Goal: Task Accomplishment & Management: Manage account settings

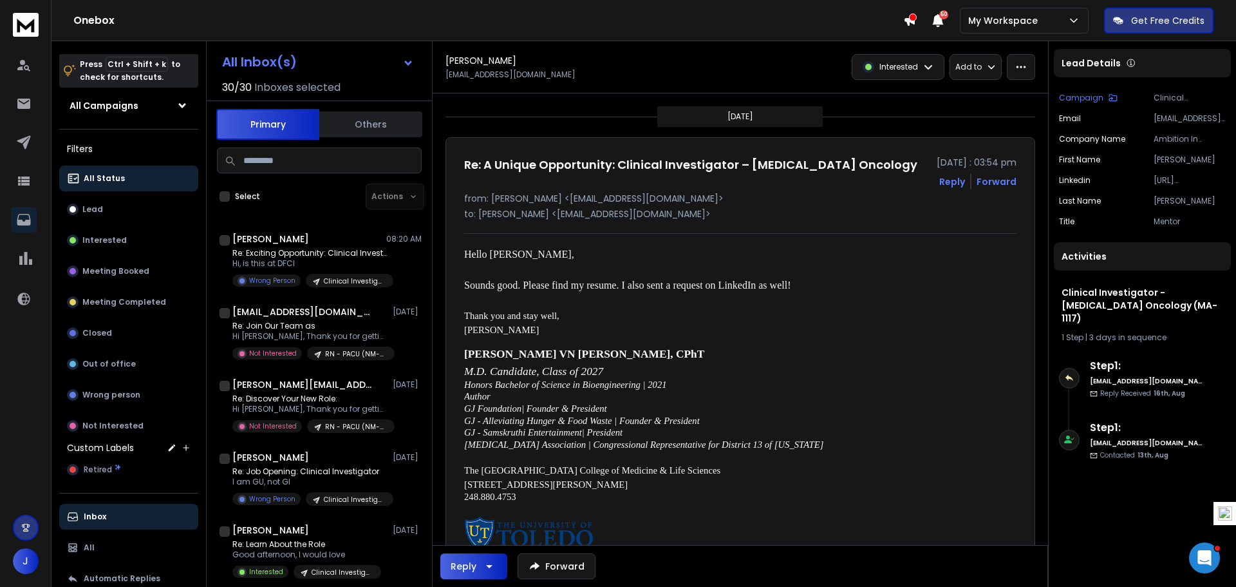
scroll to position [2726, 0]
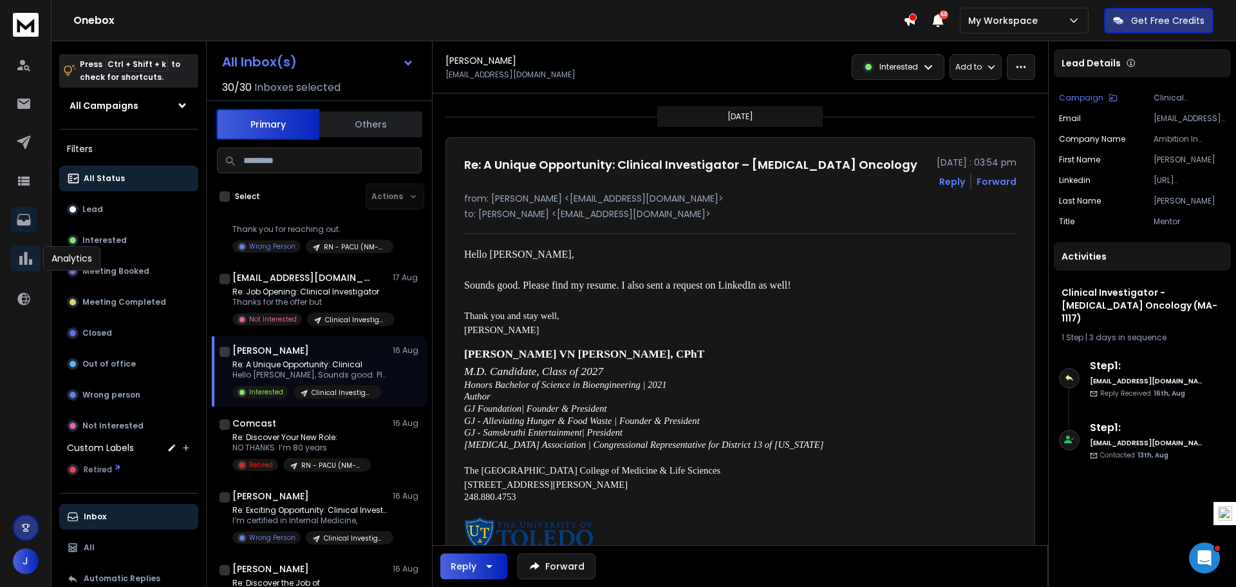
click at [23, 259] on icon at bounding box center [25, 258] width 19 height 19
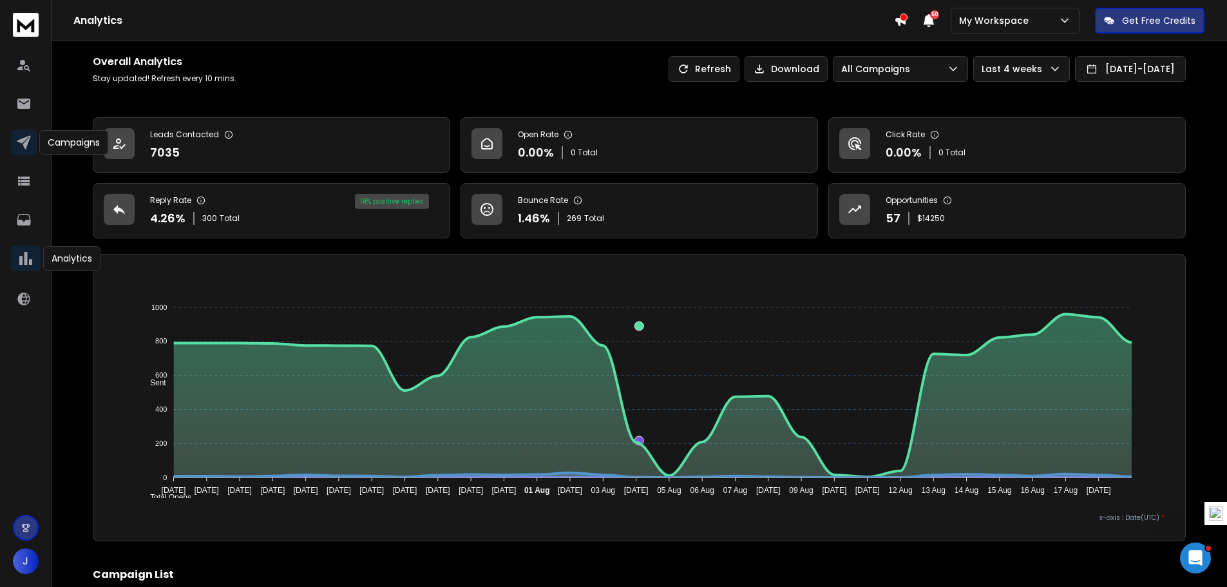
click at [24, 140] on icon at bounding box center [24, 142] width 14 height 14
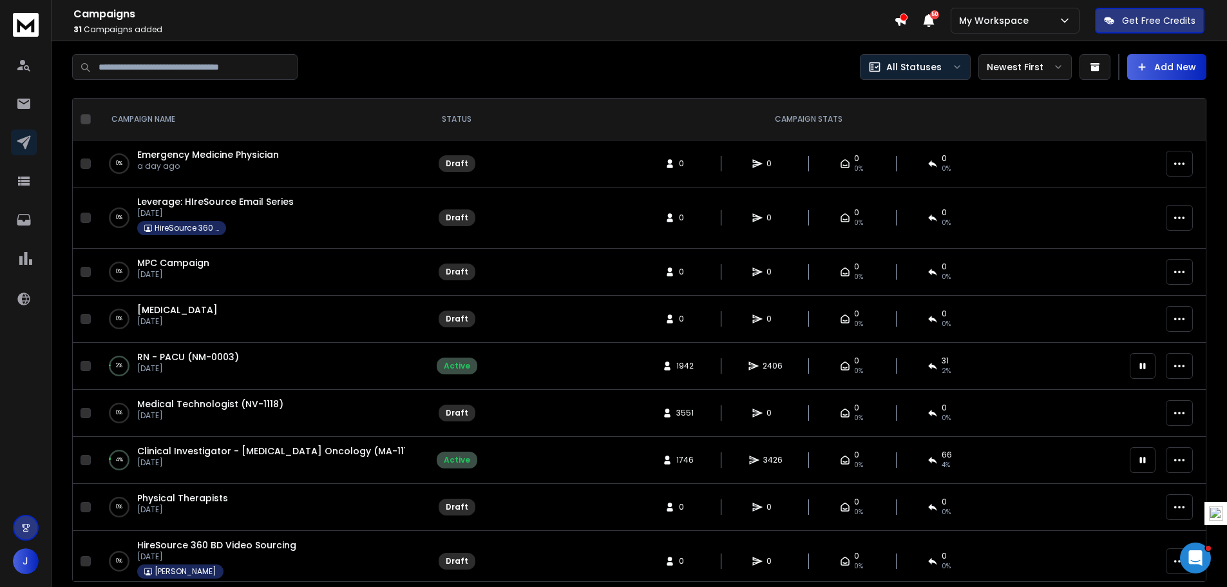
click at [961, 62] on icon "button" at bounding box center [957, 67] width 10 height 10
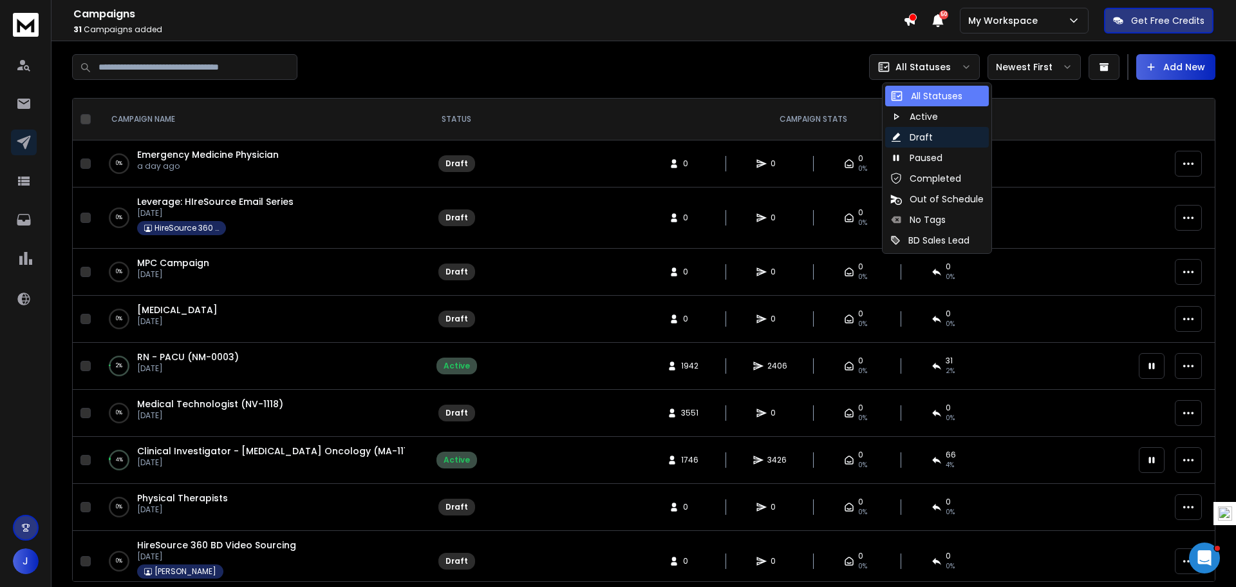
click at [922, 133] on div "Draft" at bounding box center [911, 137] width 42 height 13
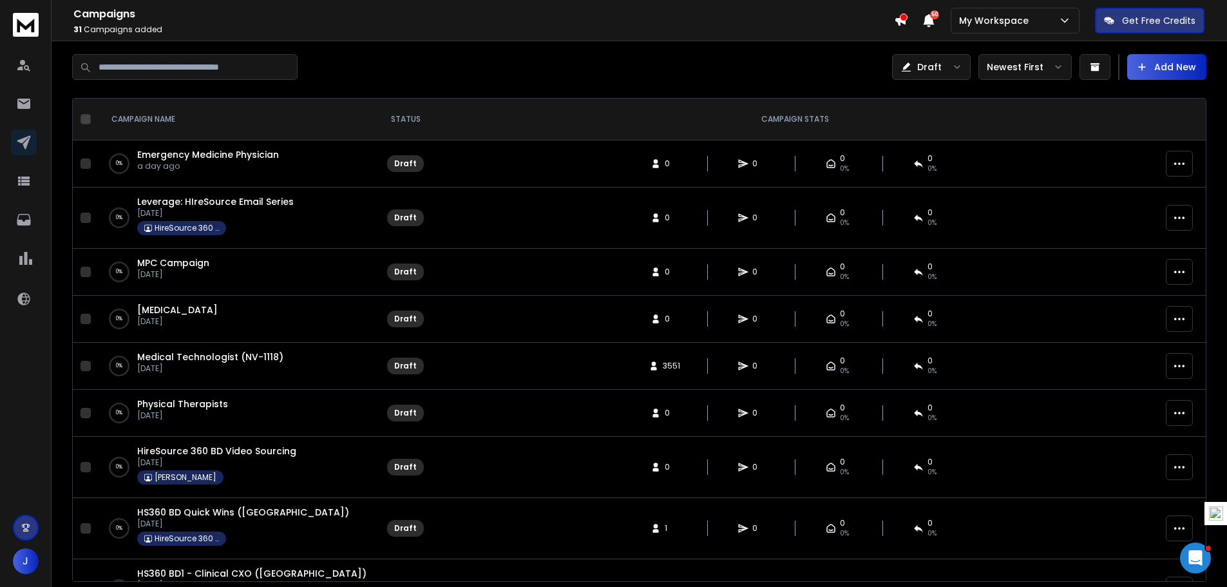
click at [189, 357] on span "Medical Technologist (NV-1118)" at bounding box center [210, 356] width 146 height 13
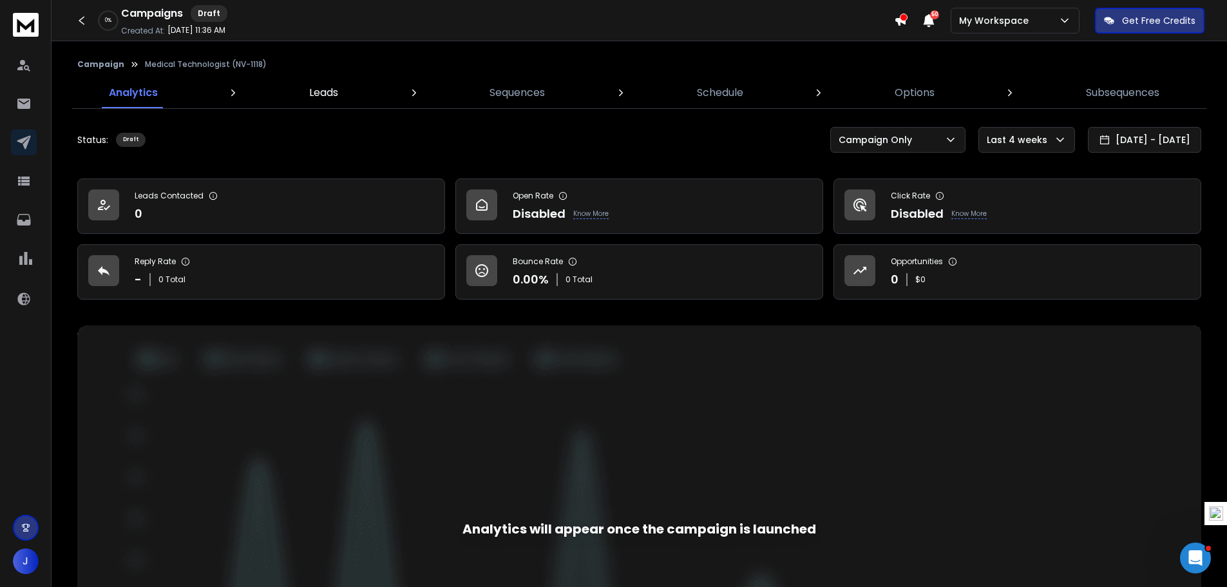
click at [325, 97] on p "Leads" at bounding box center [323, 92] width 29 height 15
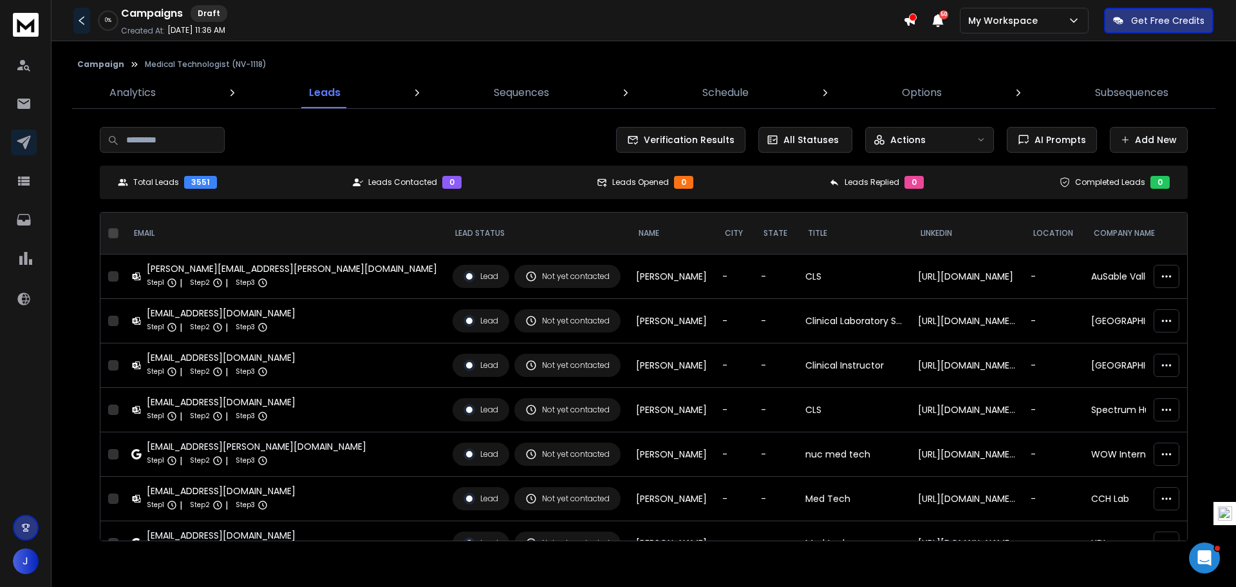
click at [80, 21] on icon at bounding box center [81, 20] width 5 height 8
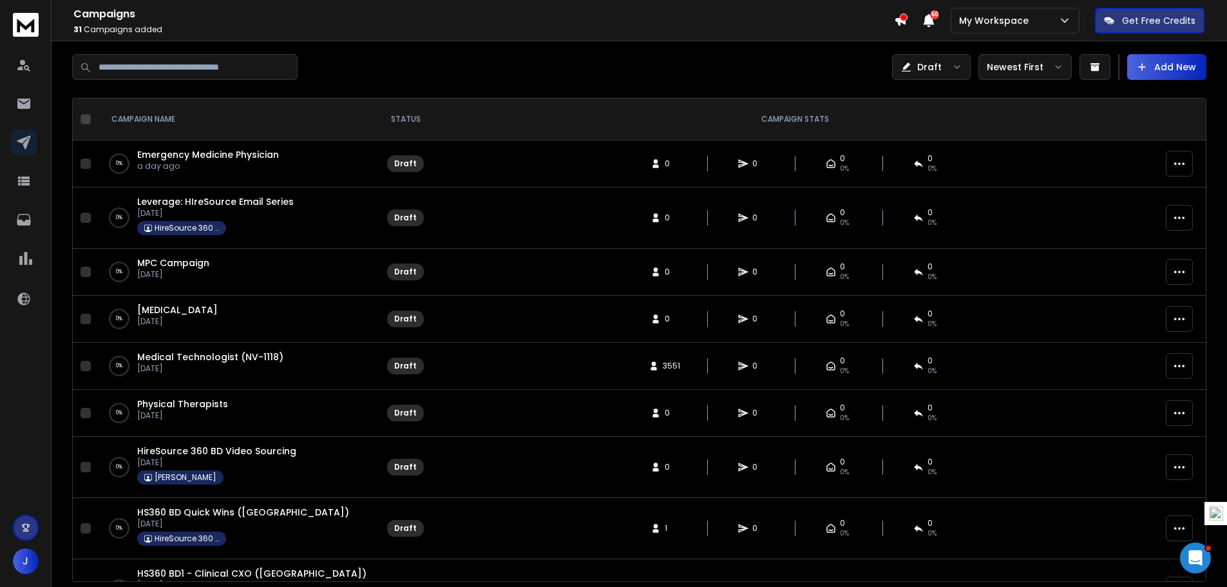
click at [180, 306] on span "[MEDICAL_DATA]" at bounding box center [177, 309] width 80 height 13
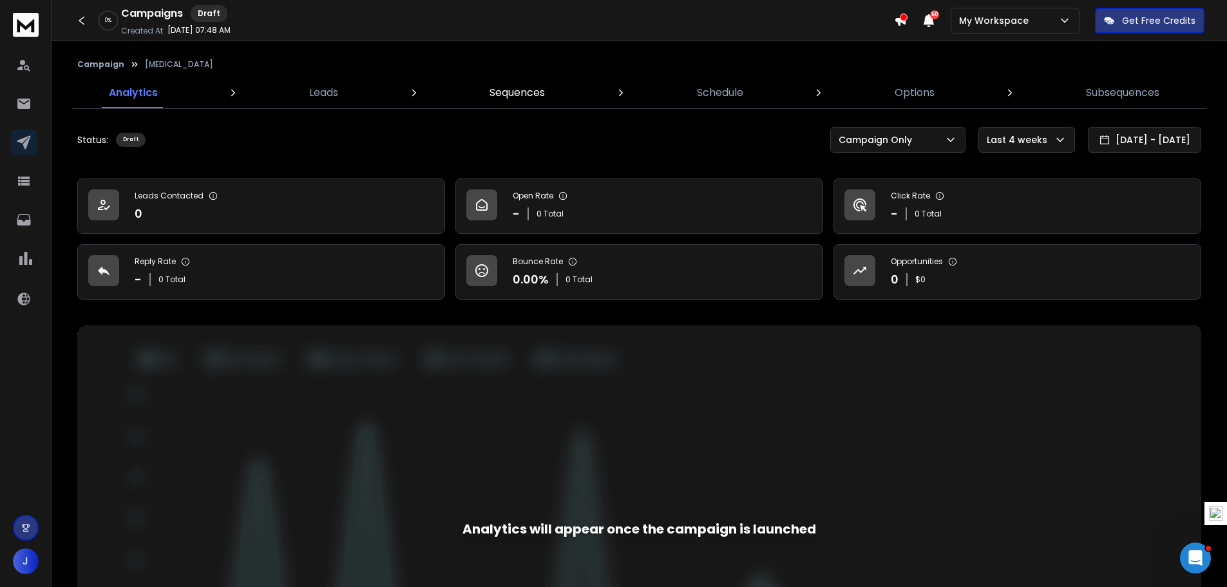
click at [515, 91] on p "Sequences" at bounding box center [516, 92] width 55 height 15
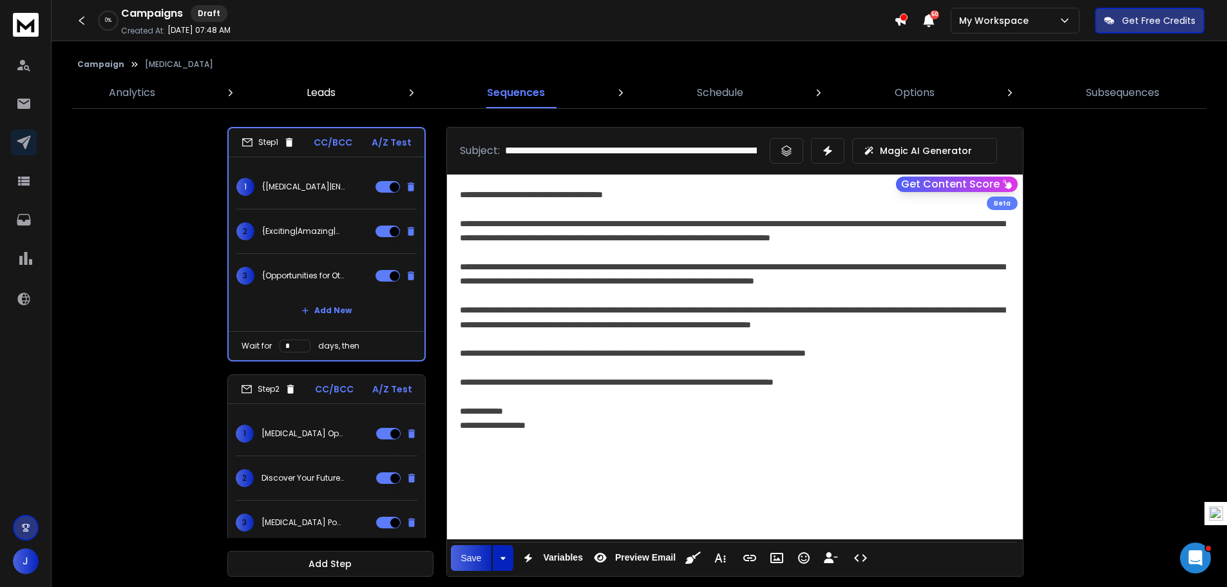
click at [320, 93] on p "Leads" at bounding box center [320, 92] width 29 height 15
